Goal: Task Accomplishment & Management: Complete application form

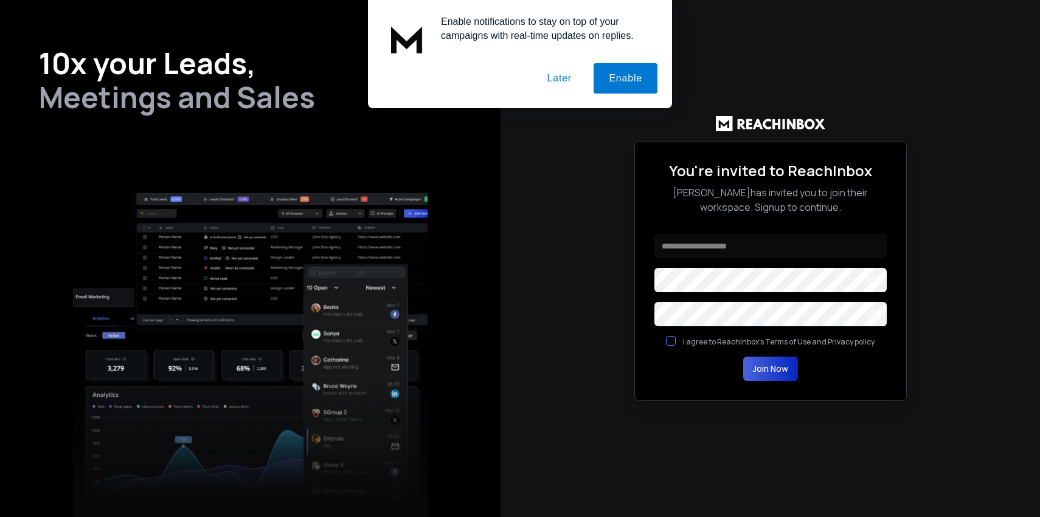
click at [674, 340] on button "I agree to ReachInbox's Terms of Use and Privacy policy" at bounding box center [671, 341] width 10 height 10
click at [751, 374] on button "Join Now" at bounding box center [770, 369] width 55 height 24
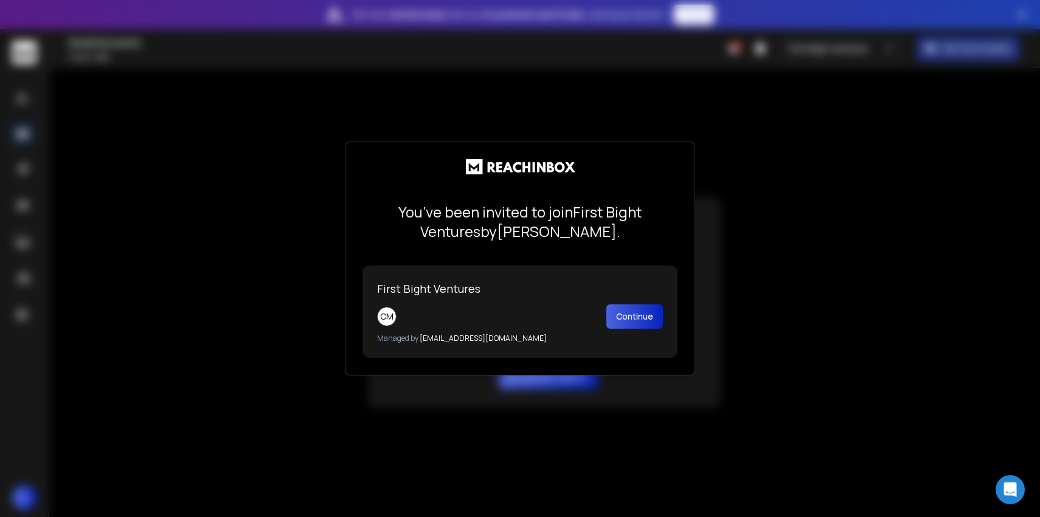
click at [626, 313] on button "Continue" at bounding box center [634, 317] width 57 height 24
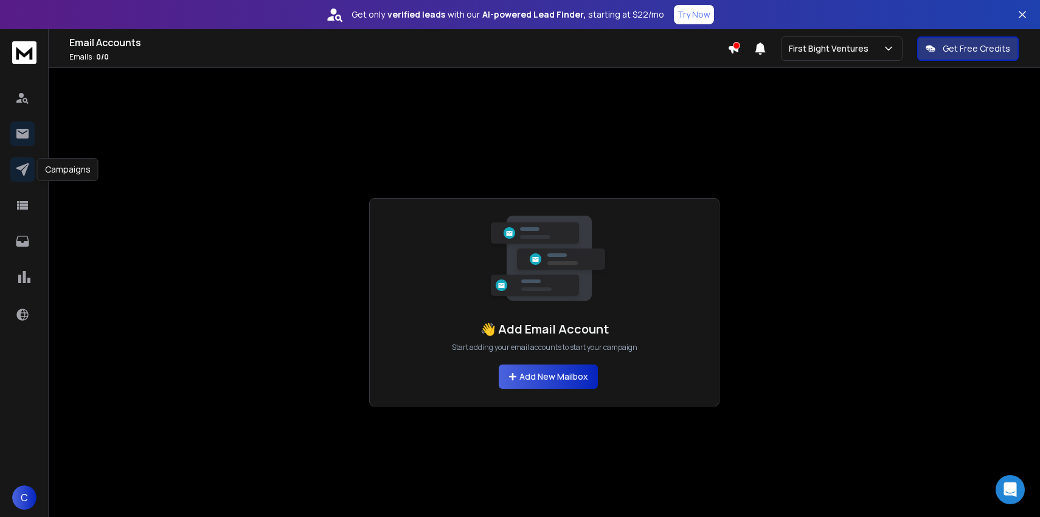
click at [25, 168] on icon at bounding box center [22, 169] width 13 height 13
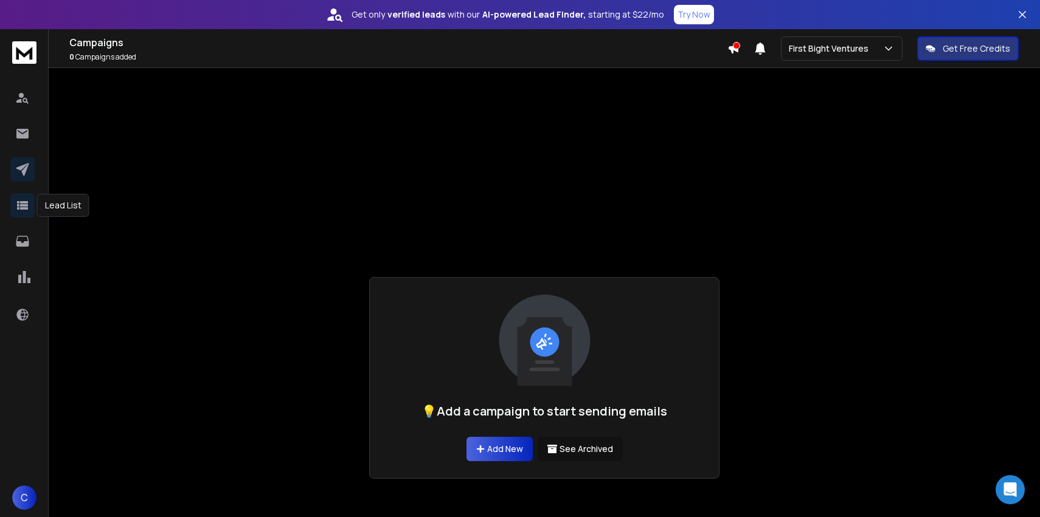
click at [16, 202] on icon at bounding box center [22, 205] width 15 height 15
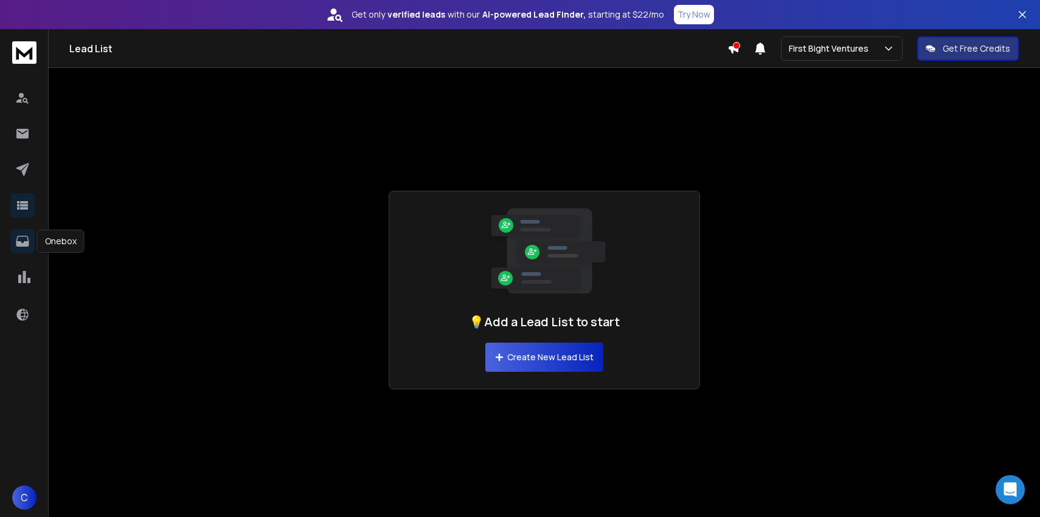
click at [19, 252] on link at bounding box center [22, 241] width 24 height 24
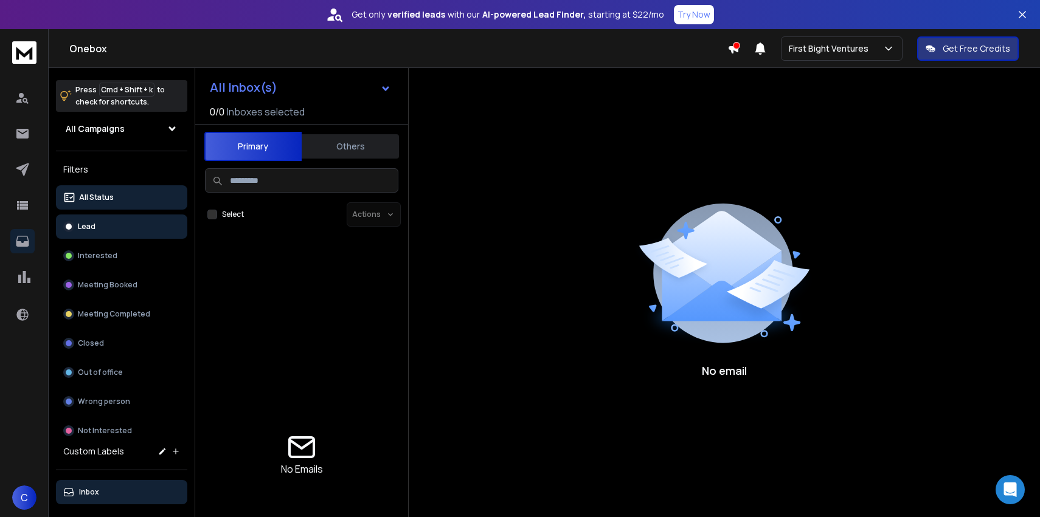
click at [109, 231] on button "Lead" at bounding box center [121, 227] width 131 height 24
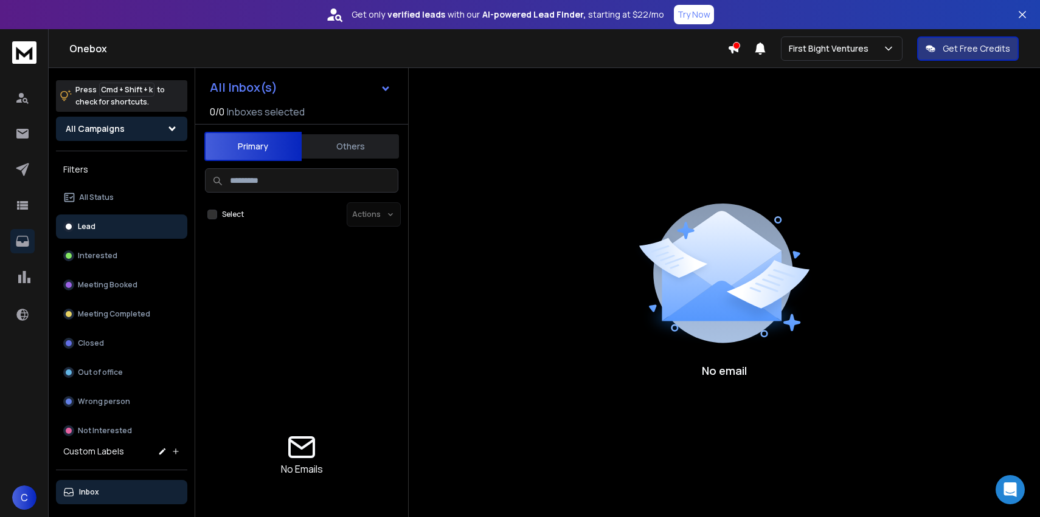
click at [127, 130] on button "All Campaigns" at bounding box center [121, 129] width 131 height 24
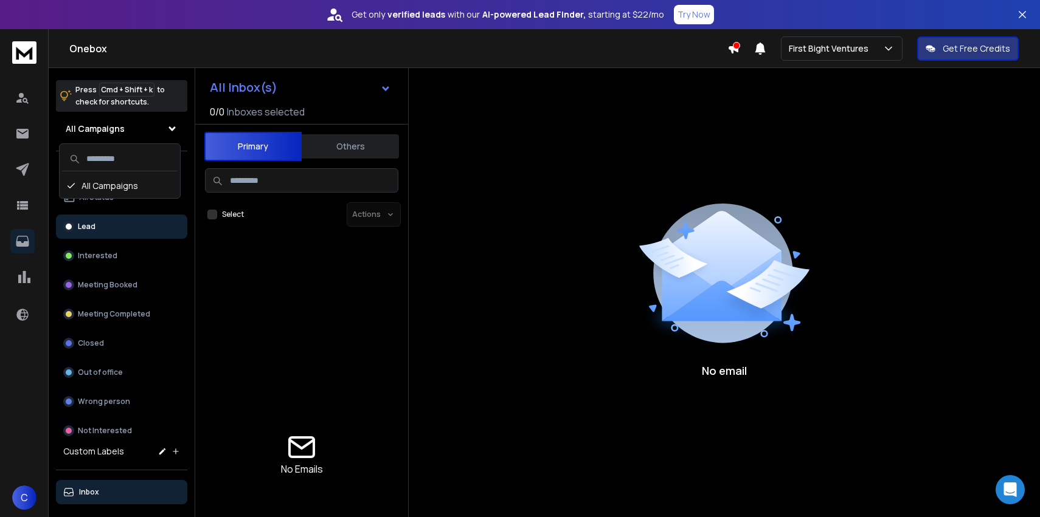
click at [476, 388] on div "No email" at bounding box center [724, 288] width 631 height 440
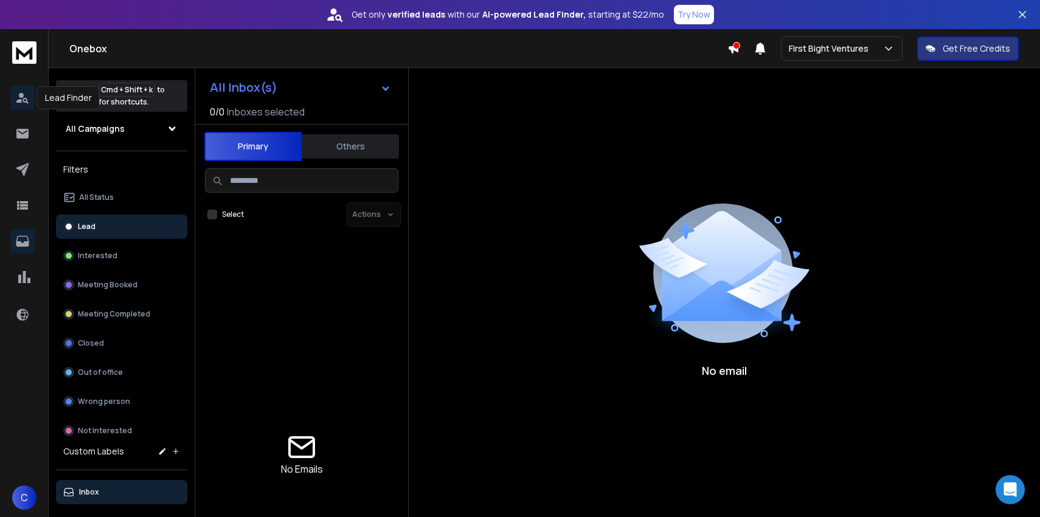
click at [24, 102] on icon at bounding box center [22, 101] width 12 height 6
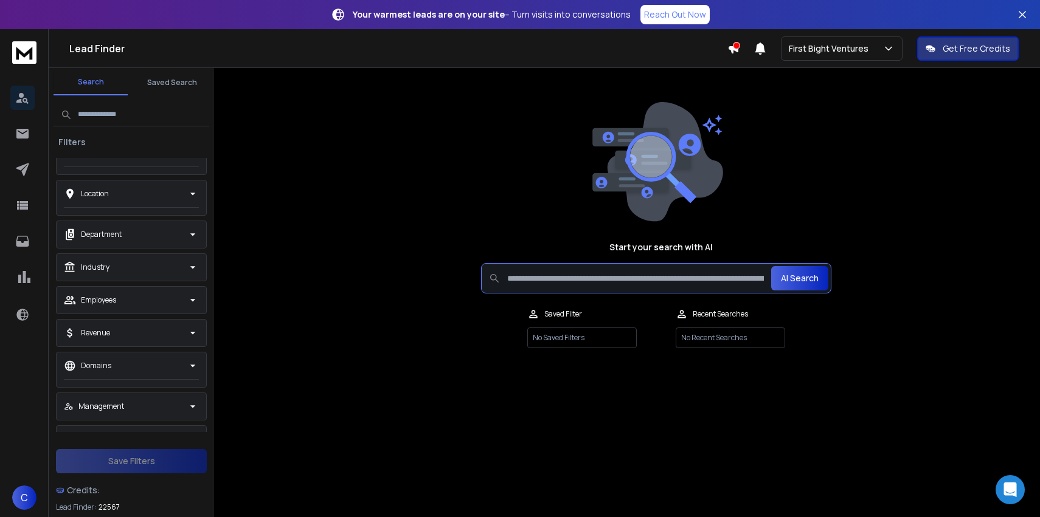
scroll to position [24, 0]
click at [264, 241] on div "Start your search with AI" at bounding box center [655, 168] width 845 height 171
click at [27, 132] on icon at bounding box center [22, 134] width 12 height 10
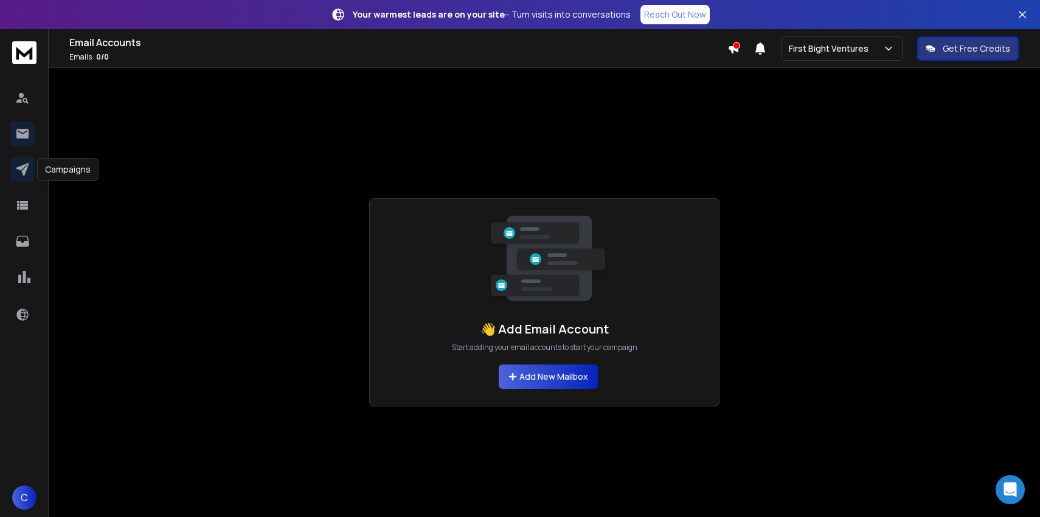
click at [26, 179] on link at bounding box center [22, 169] width 24 height 24
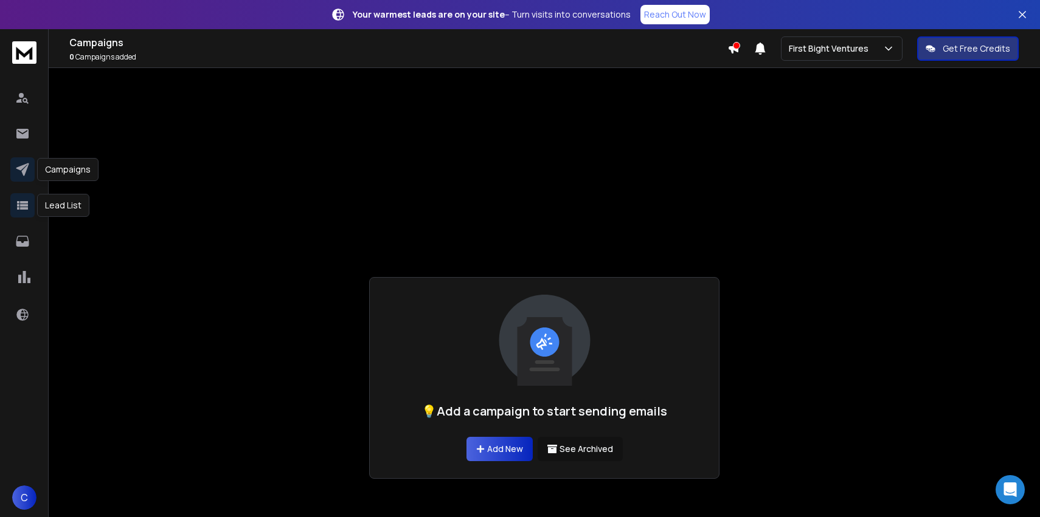
click at [22, 209] on icon at bounding box center [22, 205] width 15 height 15
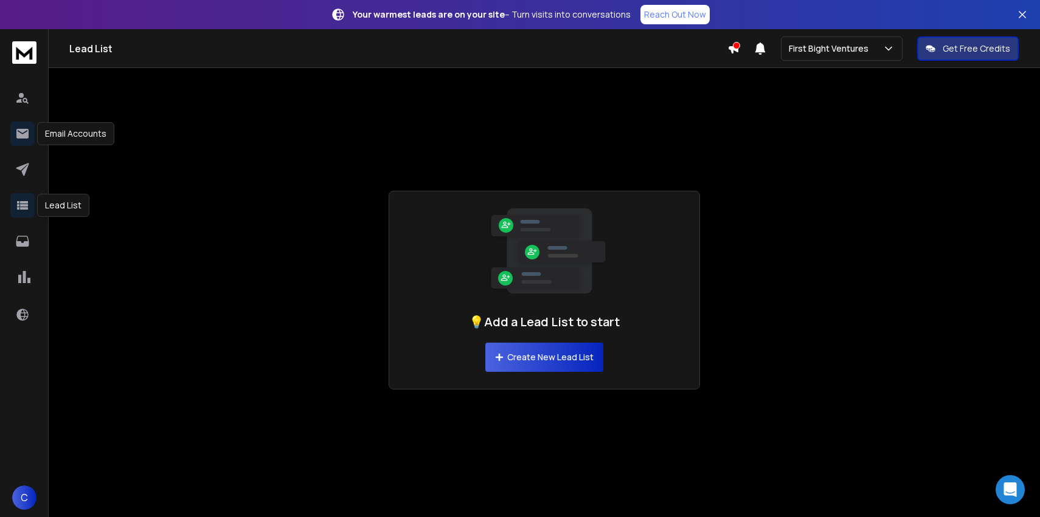
click at [29, 140] on link at bounding box center [22, 134] width 24 height 24
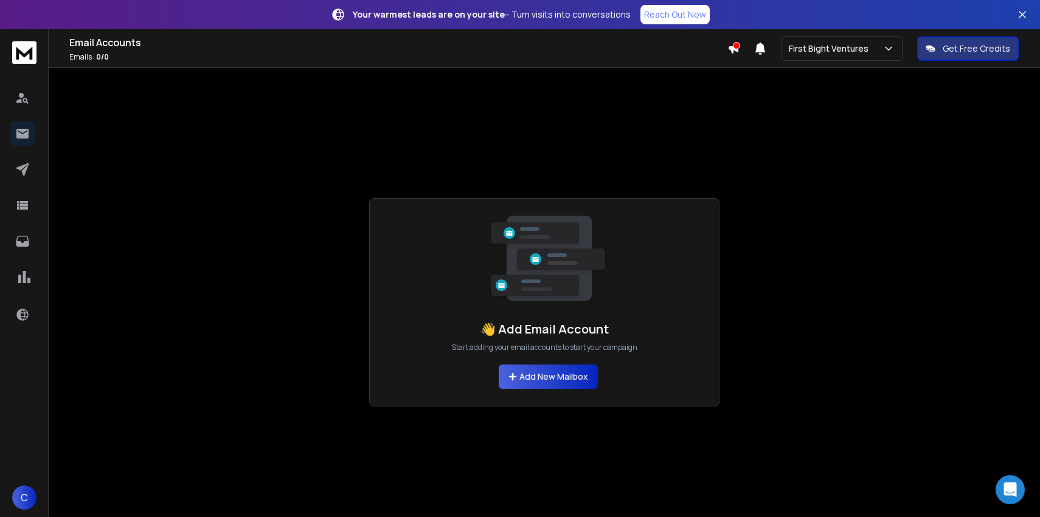
click at [183, 101] on div "👋 Add Email Account Start adding your email accounts to start your campaign Add…" at bounding box center [544, 302] width 952 height 444
click at [142, 176] on div "👋 Add Email Account Start adding your email accounts to start your campaign Add…" at bounding box center [544, 302] width 952 height 444
